Goal: Find specific page/section: Find specific page/section

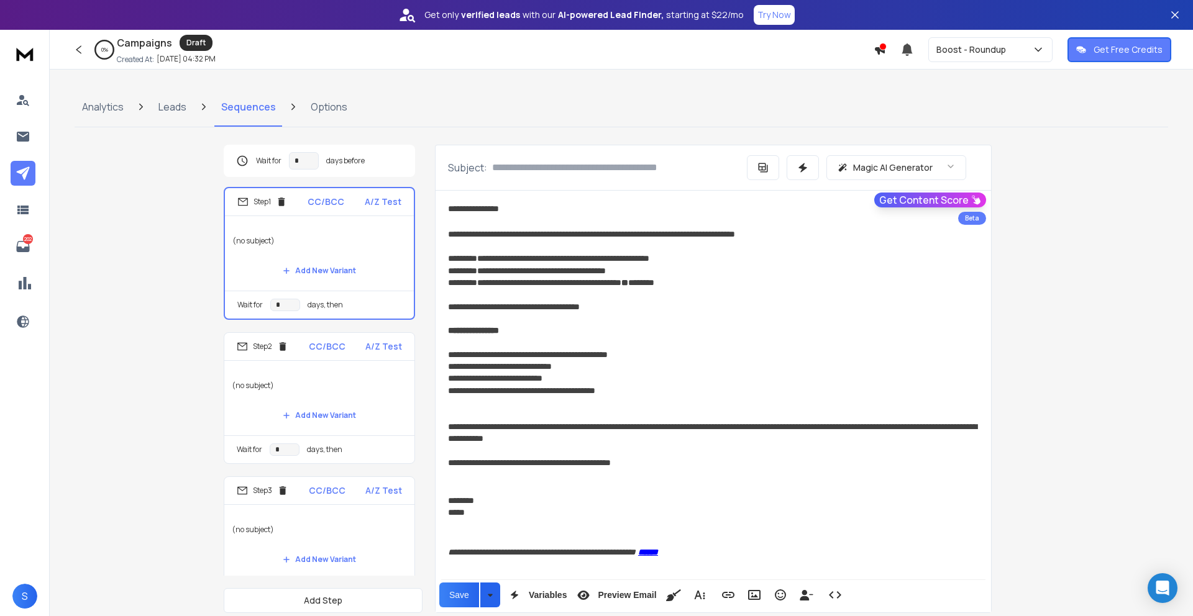
scroll to position [149, 0]
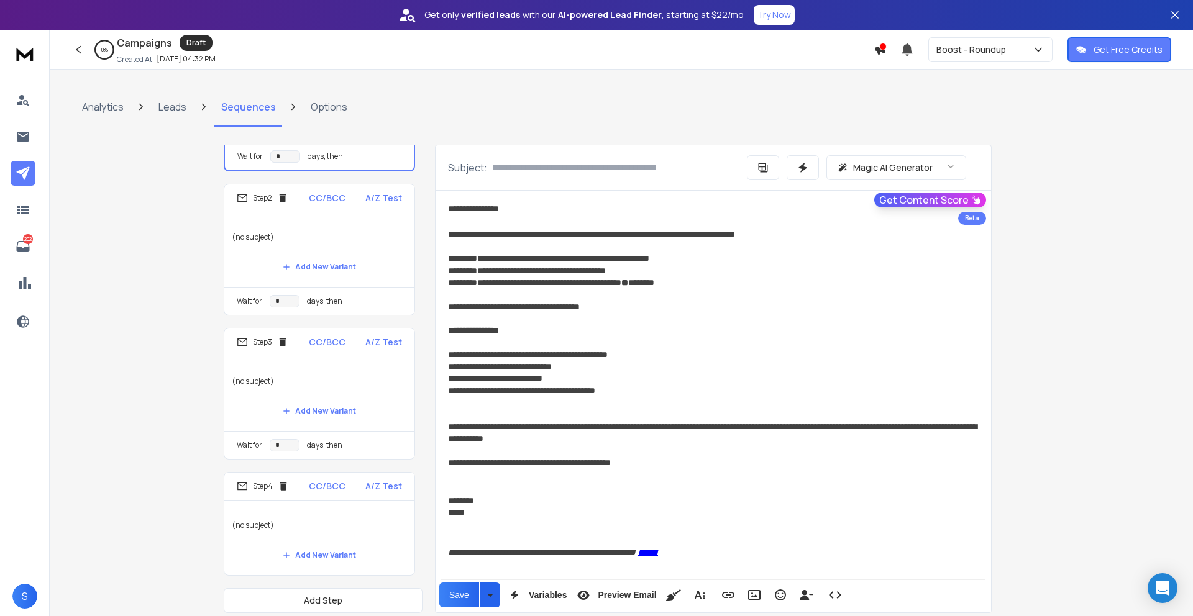
click at [287, 499] on div "Step 4 CC/BCC A/Z Test" at bounding box center [319, 487] width 190 height 28
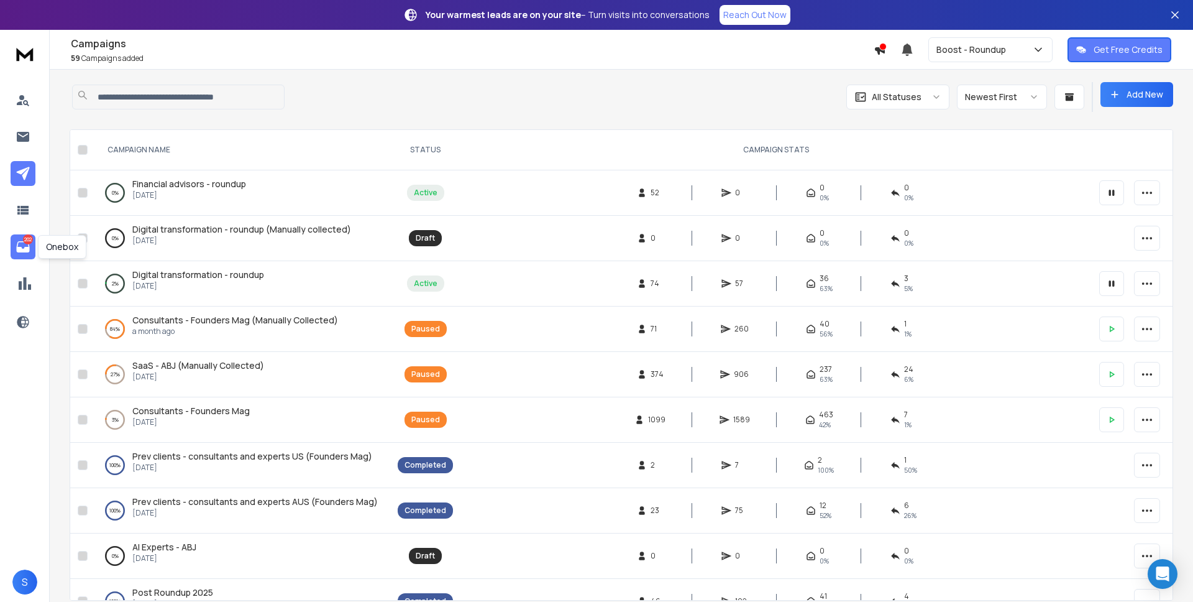
click at [28, 240] on p "202" at bounding box center [28, 239] width 10 height 10
